Goal: Check status: Check status

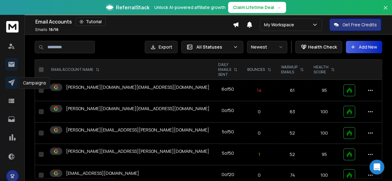
click at [11, 80] on icon at bounding box center [11, 82] width 7 height 7
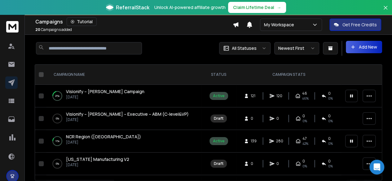
click at [110, 96] on p "[DATE]" at bounding box center [105, 97] width 78 height 5
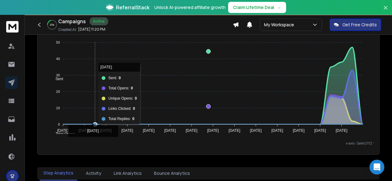
scroll to position [216, 0]
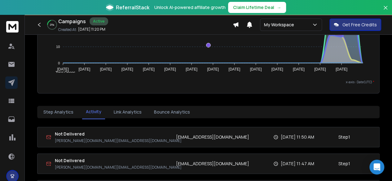
click at [92, 109] on button "Activity" at bounding box center [93, 112] width 23 height 14
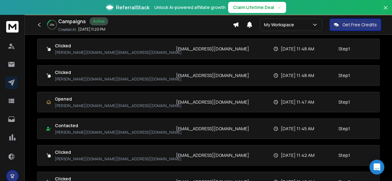
scroll to position [1104, 0]
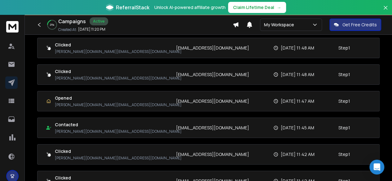
click at [83, 122] on h1 "Contacted" at bounding box center [118, 125] width 127 height 6
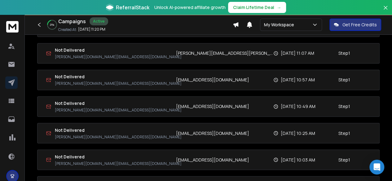
scroll to position [385, 0]
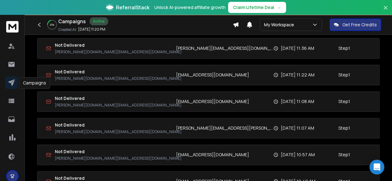
click at [10, 87] on link at bounding box center [11, 83] width 12 height 12
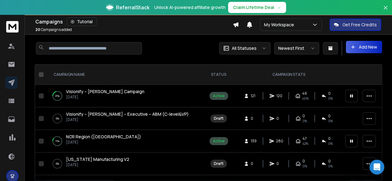
click at [103, 94] on span "Visionify – [PERSON_NAME] Campaign" at bounding box center [105, 92] width 78 height 6
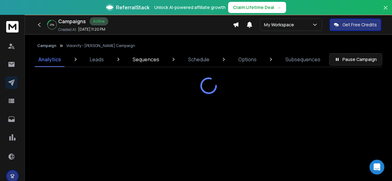
click at [137, 61] on p "Sequences" at bounding box center [146, 59] width 26 height 7
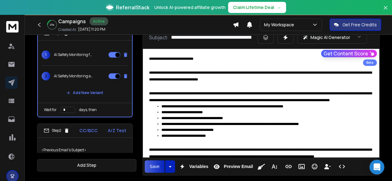
scroll to position [50, 0]
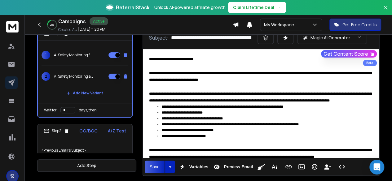
click at [344, 52] on button "Get Content Score" at bounding box center [349, 53] width 56 height 7
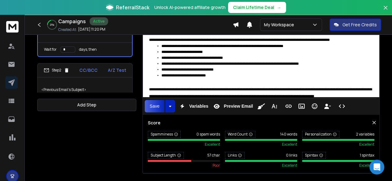
scroll to position [0, 0]
